Goal: Task Accomplishment & Management: Manage account settings

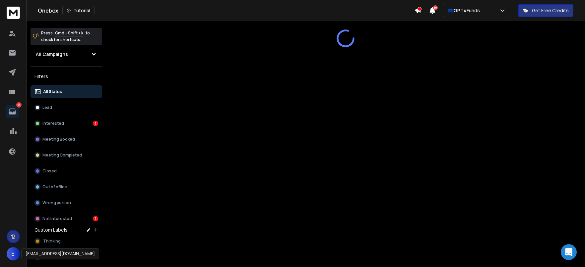
click at [15, 253] on span "E" at bounding box center [13, 254] width 13 height 13
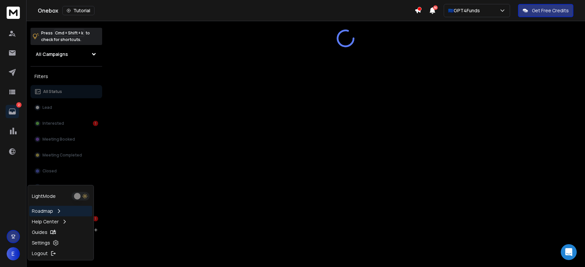
click at [35, 244] on p "Settings" at bounding box center [41, 243] width 18 height 7
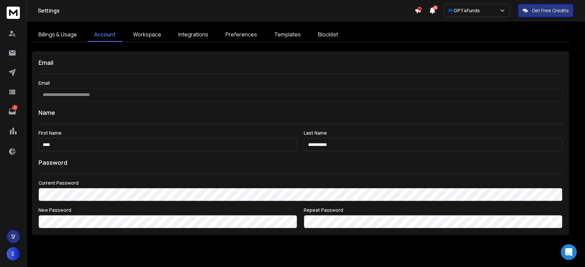
click at [155, 35] on link "Workspace" at bounding box center [146, 35] width 41 height 14
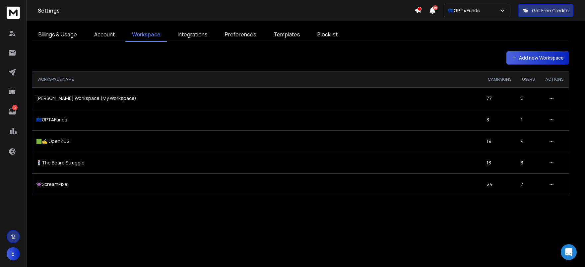
click at [10, 259] on span "E" at bounding box center [13, 254] width 13 height 13
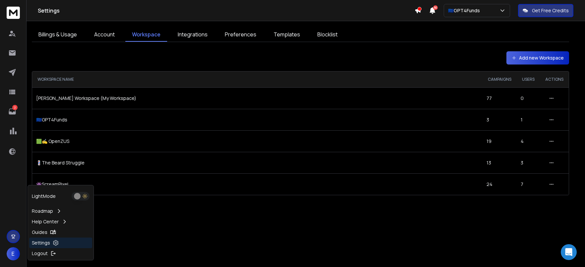
click at [35, 243] on p "Settings" at bounding box center [41, 243] width 18 height 7
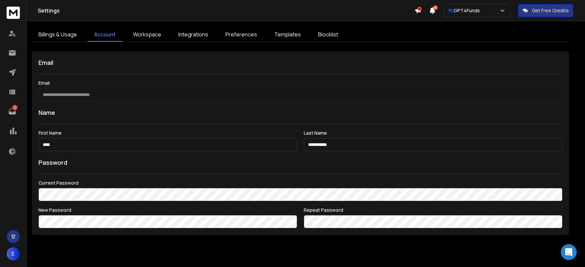
click at [69, 35] on link "Billings & Usage" at bounding box center [58, 35] width 52 height 14
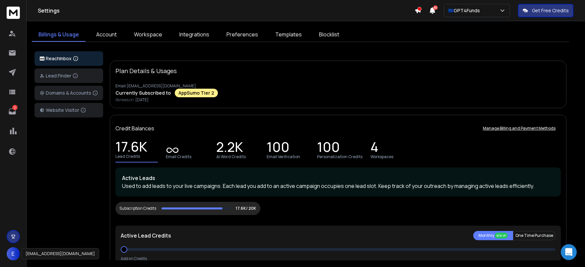
click at [13, 255] on span "E" at bounding box center [13, 254] width 13 height 13
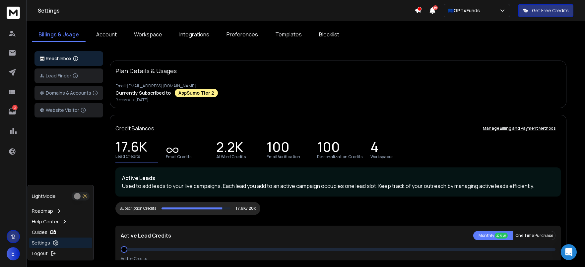
click at [46, 244] on p "Settings" at bounding box center [41, 243] width 18 height 7
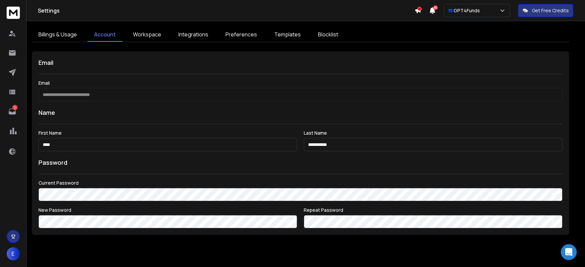
drag, startPoint x: 146, startPoint y: 35, endPoint x: 142, endPoint y: 37, distance: 4.9
click at [146, 35] on link "Workspace" at bounding box center [146, 35] width 41 height 14
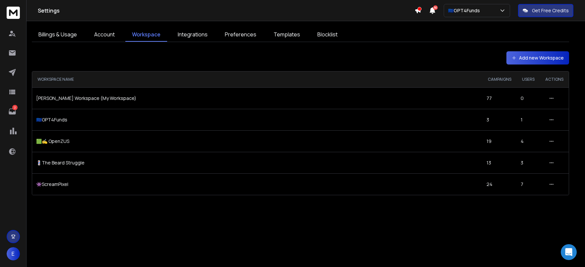
click at [180, 36] on link "Integrations" at bounding box center [192, 35] width 43 height 14
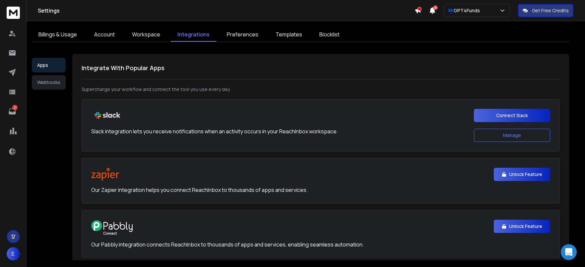
click at [514, 174] on p "Unlock Feature" at bounding box center [525, 174] width 33 height 7
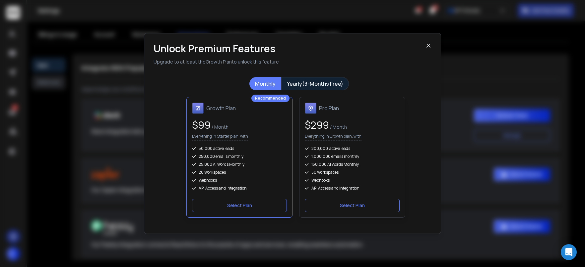
click at [317, 80] on button "Yearly(3-Months Free)" at bounding box center [315, 83] width 68 height 13
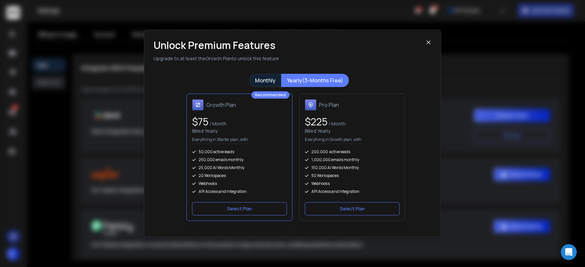
click at [270, 86] on button "Monthly" at bounding box center [265, 80] width 32 height 13
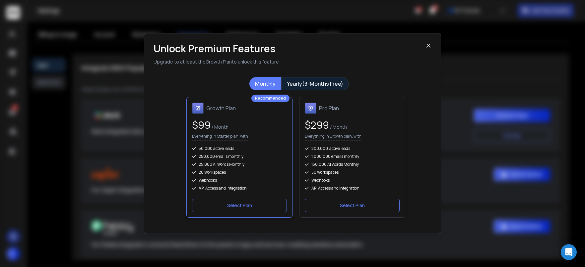
click at [343, 80] on button "Yearly(3-Months Free)" at bounding box center [315, 83] width 68 height 13
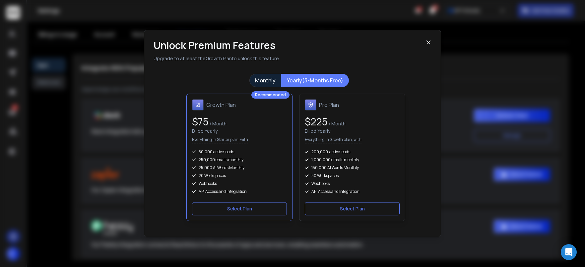
click at [276, 86] on button "Monthly" at bounding box center [265, 80] width 32 height 13
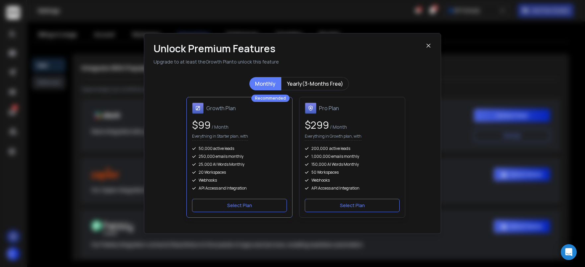
click at [430, 45] on icon at bounding box center [428, 46] width 6 height 6
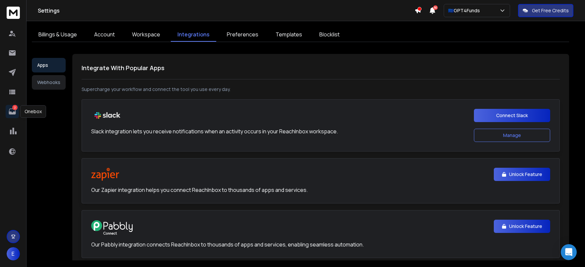
click at [8, 108] on icon at bounding box center [12, 112] width 8 height 8
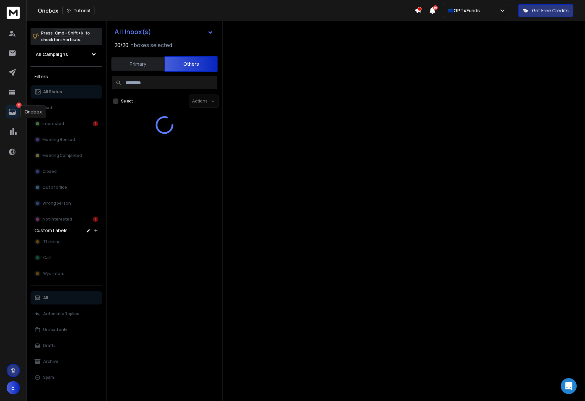
click at [166, 62] on button "Others" at bounding box center [190, 64] width 53 height 16
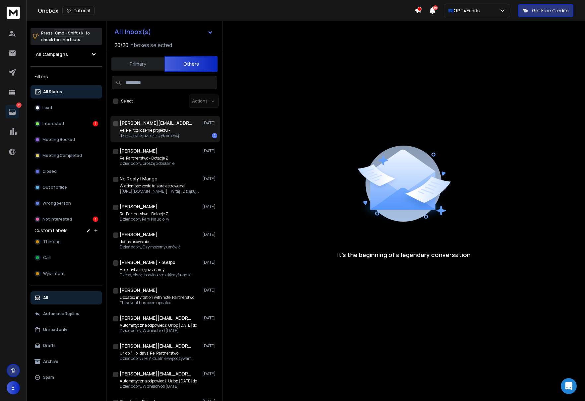
click at [161, 122] on div "[PERSON_NAME][EMAIL_ADDRESS][DOMAIN_NAME] [DATE]" at bounding box center [168, 123] width 97 height 7
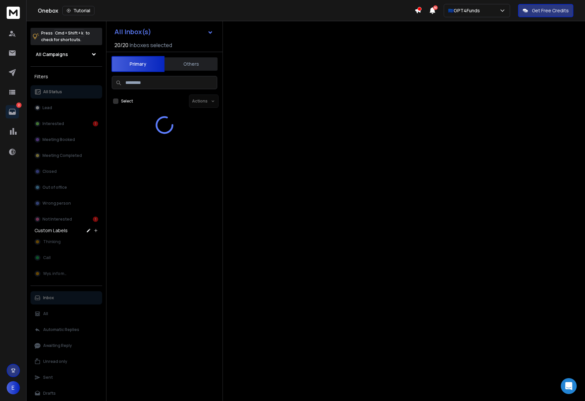
drag, startPoint x: 140, startPoint y: 66, endPoint x: 143, endPoint y: 58, distance: 9.2
click at [140, 66] on button "Primary" at bounding box center [137, 64] width 53 height 16
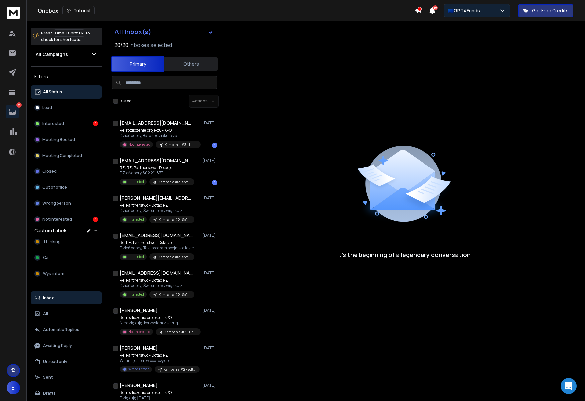
click at [491, 8] on div "🇪🇺GPT4Funds" at bounding box center [477, 10] width 58 height 7
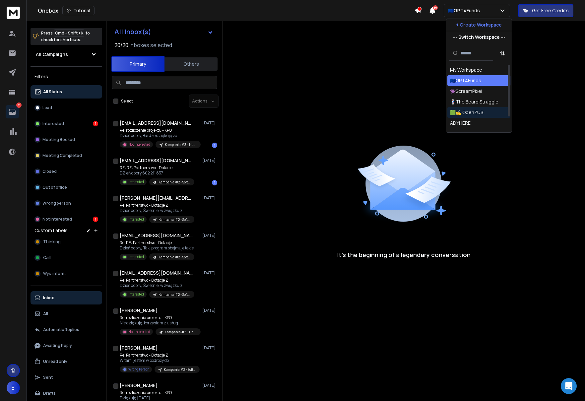
click at [471, 111] on div "🟩✍️ OpenZUS" at bounding box center [466, 112] width 33 height 7
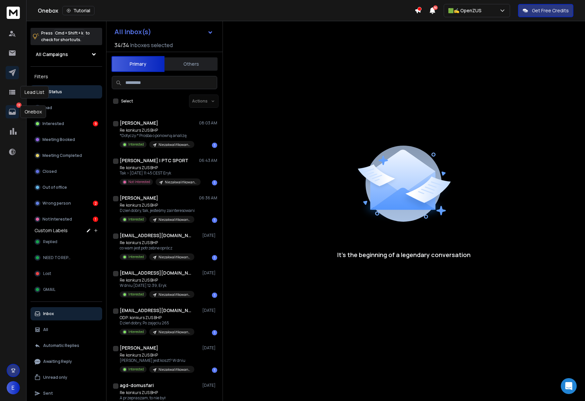
click at [10, 66] on link at bounding box center [12, 72] width 13 height 13
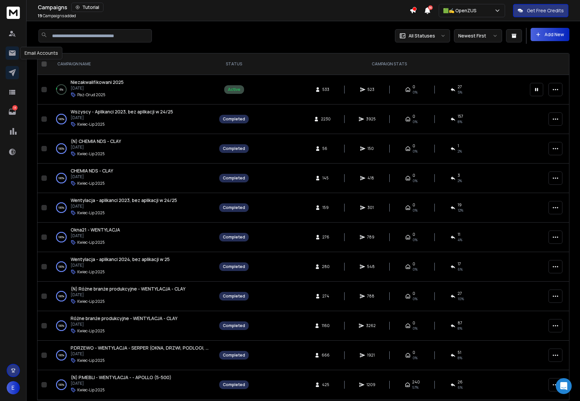
click at [10, 52] on icon at bounding box center [12, 53] width 8 height 8
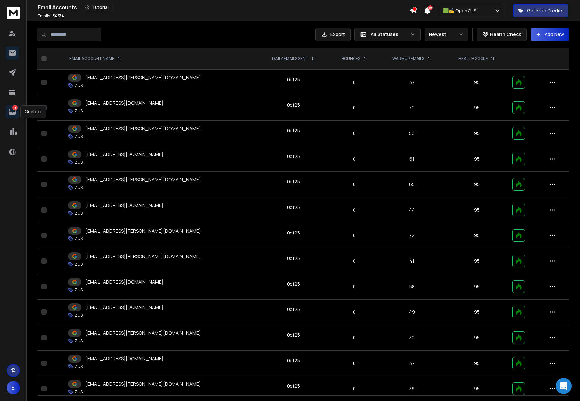
drag, startPoint x: 10, startPoint y: 108, endPoint x: 16, endPoint y: 113, distance: 8.0
click at [10, 108] on icon at bounding box center [12, 112] width 8 height 8
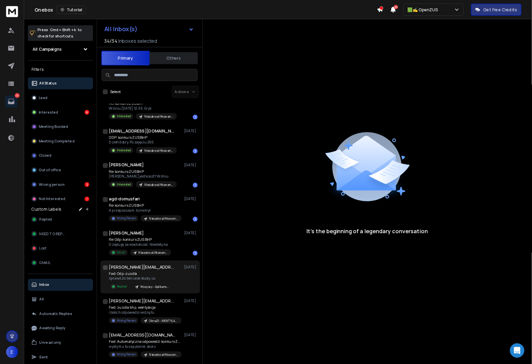
scroll to position [222, 0]
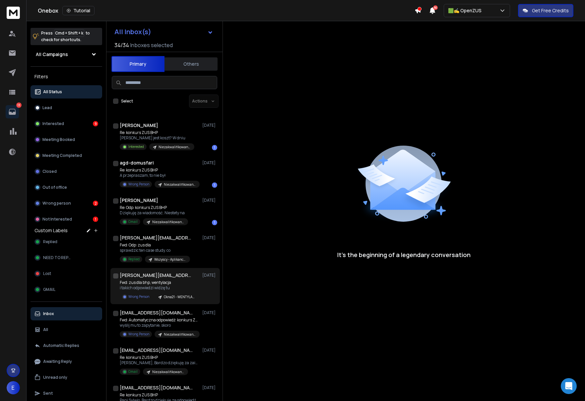
click at [117, 275] on button "button" at bounding box center [115, 275] width 5 height 5
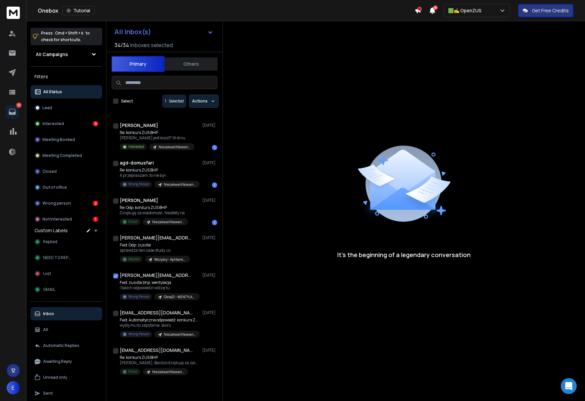
click at [202, 101] on p "Actions" at bounding box center [200, 100] width 16 height 5
click at [204, 98] on p "Actions" at bounding box center [200, 100] width 16 height 5
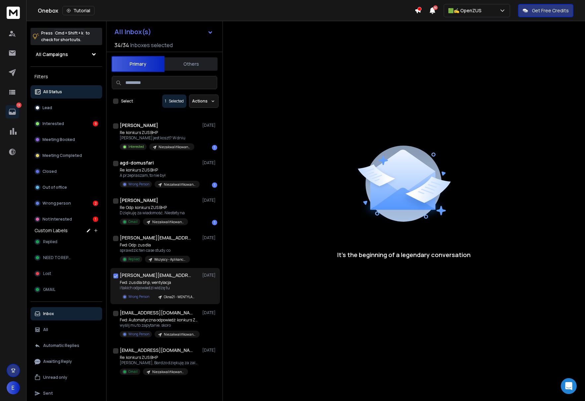
click at [117, 276] on button "button" at bounding box center [115, 275] width 5 height 5
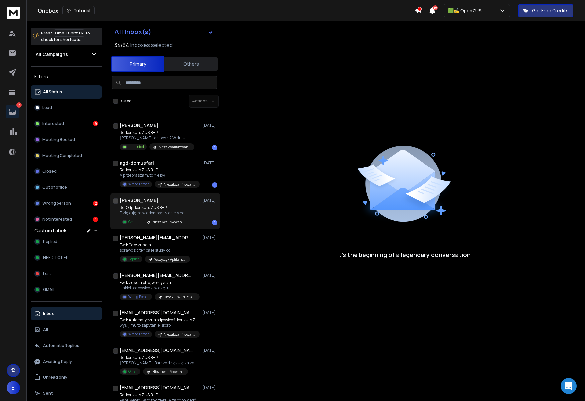
type button "on"
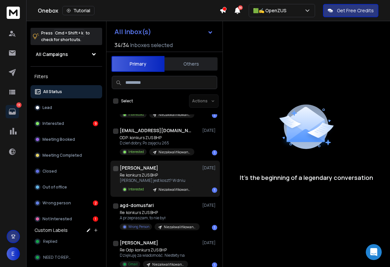
scroll to position [184, 0]
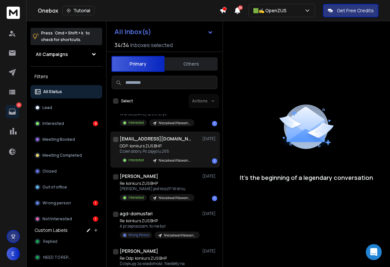
scroll to position [204, 0]
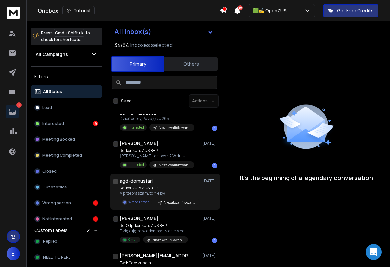
click at [116, 182] on button "button" at bounding box center [115, 181] width 5 height 5
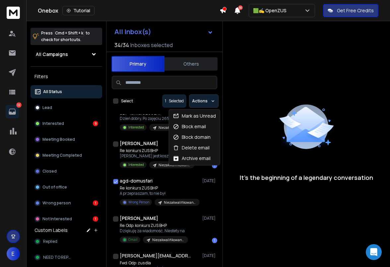
click at [212, 101] on icon "button" at bounding box center [212, 101] width 3 height 2
click at [191, 117] on div "Mark as Unread" at bounding box center [194, 116] width 43 height 7
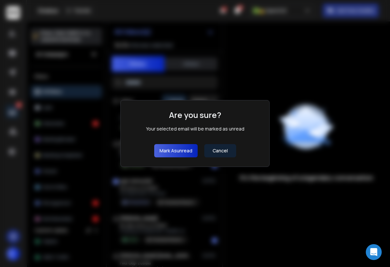
click at [185, 153] on p "Mark as unread" at bounding box center [175, 150] width 33 height 7
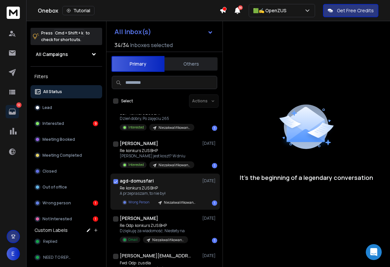
click at [116, 180] on button "button" at bounding box center [115, 181] width 5 height 5
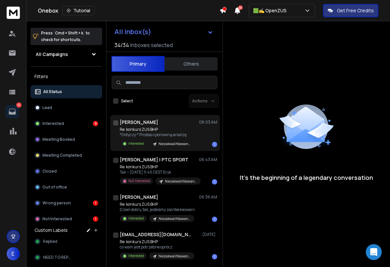
scroll to position [1, 0]
click at [172, 126] on div "Remigiusz Weżgowiec 08:03 AM Re: konkurs ZUS BHP *Dotyczy:* Prośba o ponowną an…" at bounding box center [168, 133] width 97 height 28
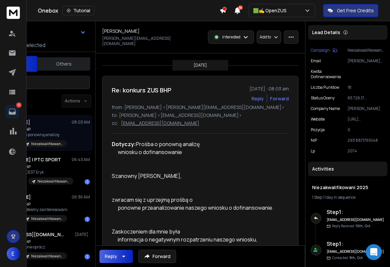
scroll to position [0, 132]
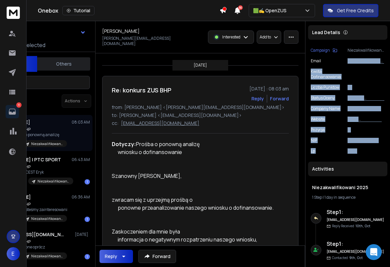
drag, startPoint x: 337, startPoint y: 57, endPoint x: 365, endPoint y: 157, distance: 103.3
click at [364, 159] on div "Campaign Niezakwalifikowani 2025 Email remigiusz.wezgowiec@agrowiec.eu Kwota Do…" at bounding box center [347, 101] width 79 height 122
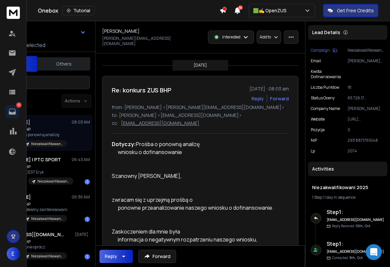
drag, startPoint x: 365, startPoint y: 157, endPoint x: 357, endPoint y: 155, distance: 8.4
click at [365, 157] on div "Campaign Niezakwalifikowani 2025 Email remigiusz.wezgowiec@agrowiec.eu Kwota Do…" at bounding box center [347, 101] width 79 height 122
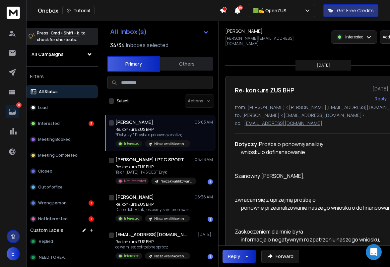
scroll to position [0, 4]
click at [110, 123] on button "button" at bounding box center [111, 122] width 5 height 5
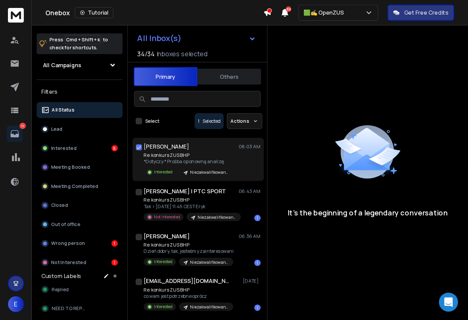
scroll to position [0, 0]
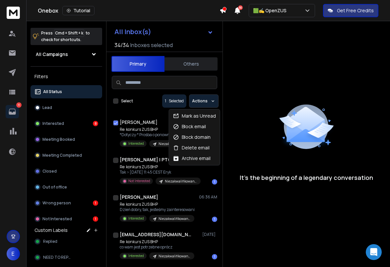
click at [204, 104] on button "Actions" at bounding box center [203, 100] width 29 height 13
click at [195, 114] on div "Mark as Unread" at bounding box center [194, 116] width 43 height 7
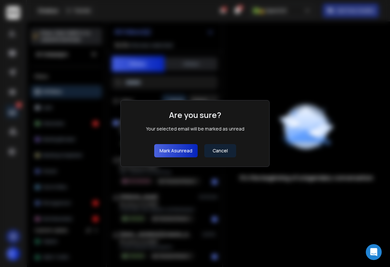
click at [182, 147] on p "Mark as unread" at bounding box center [175, 150] width 33 height 7
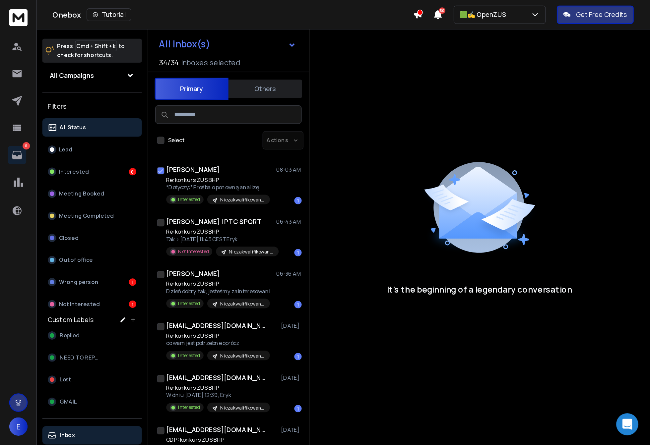
scroll to position [1, 0]
